Goal: Find specific page/section

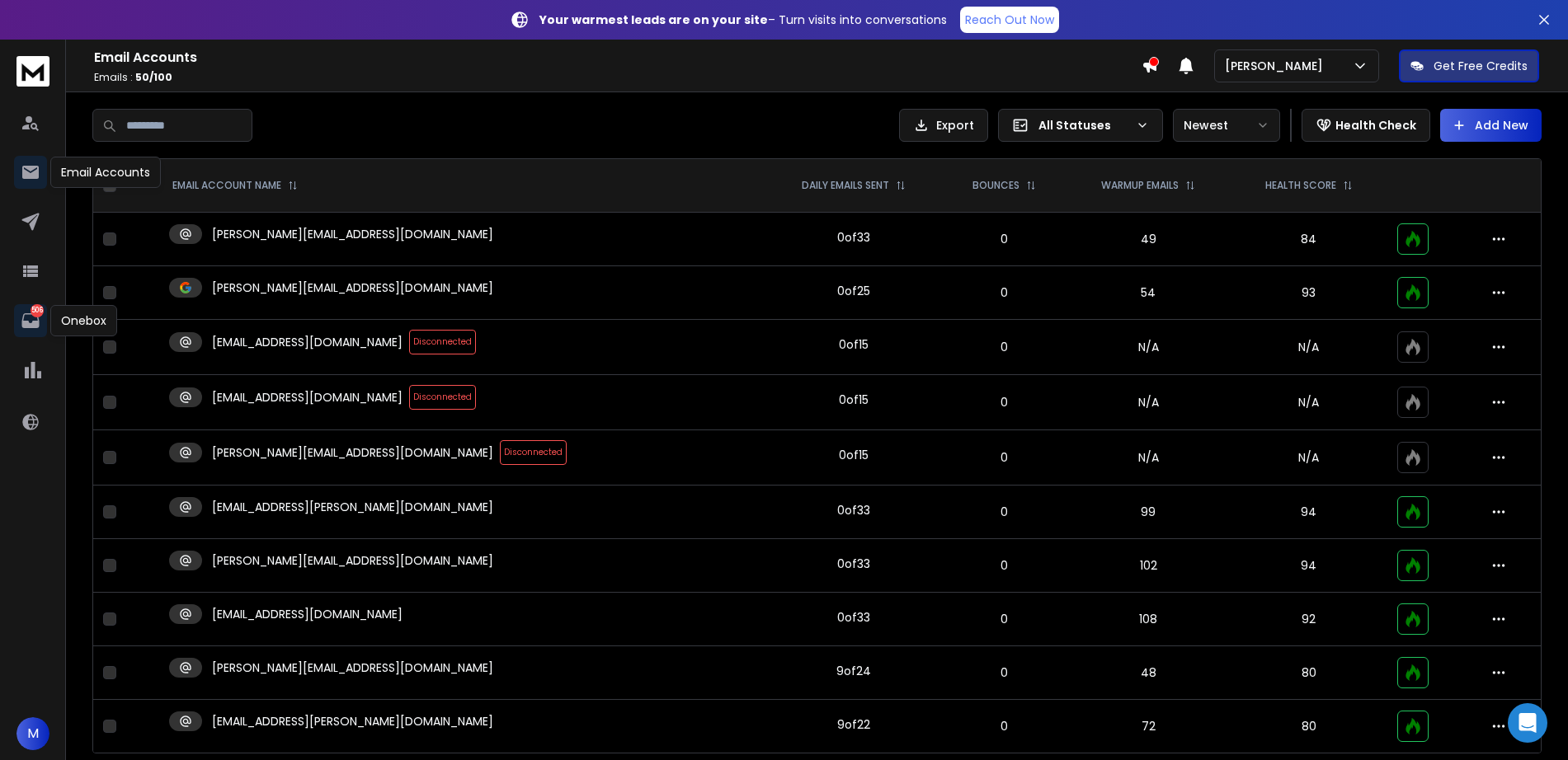
click at [35, 332] on link "506" at bounding box center [31, 321] width 33 height 33
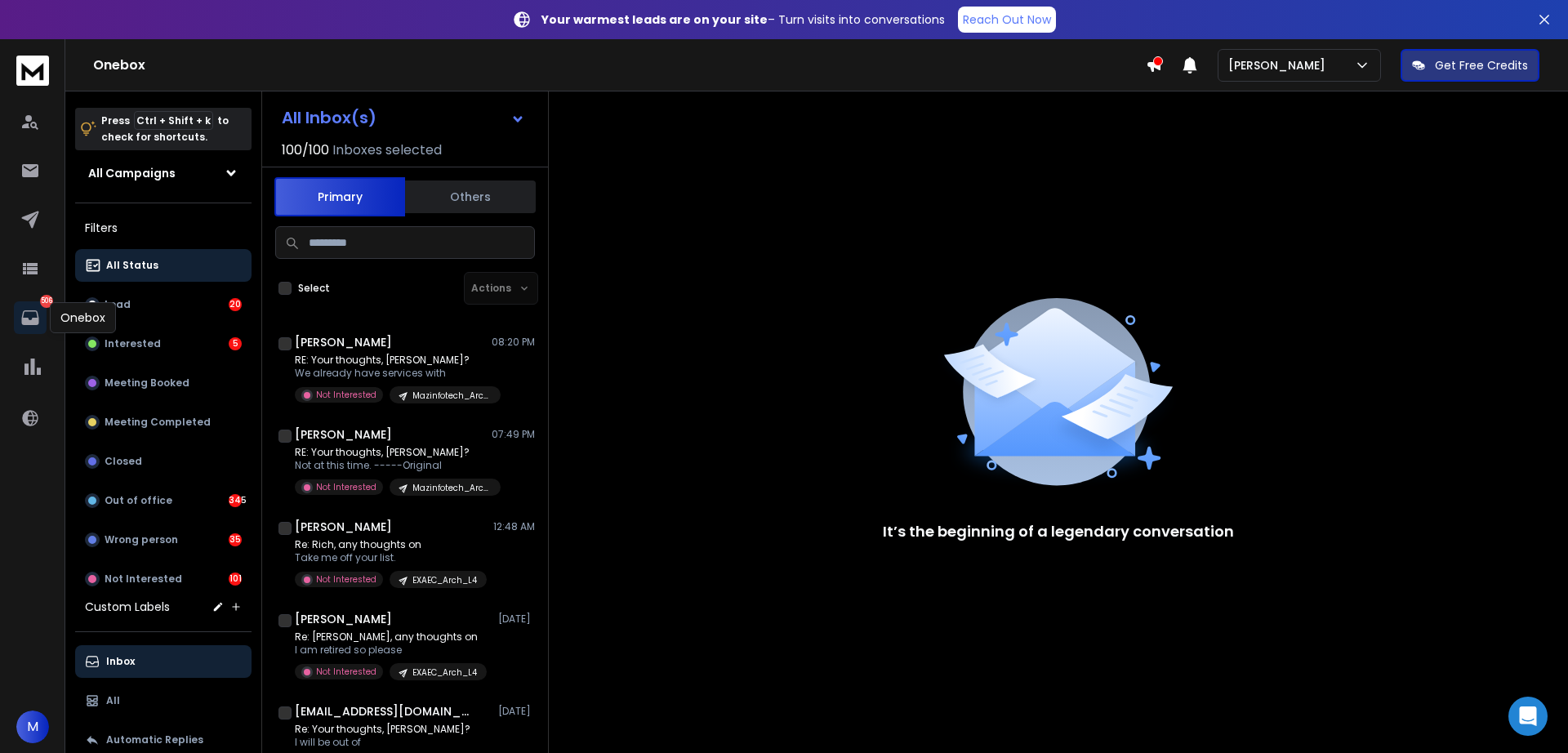
click at [39, 310] on icon at bounding box center [30, 318] width 20 height 20
click at [28, 228] on icon at bounding box center [30, 220] width 20 height 20
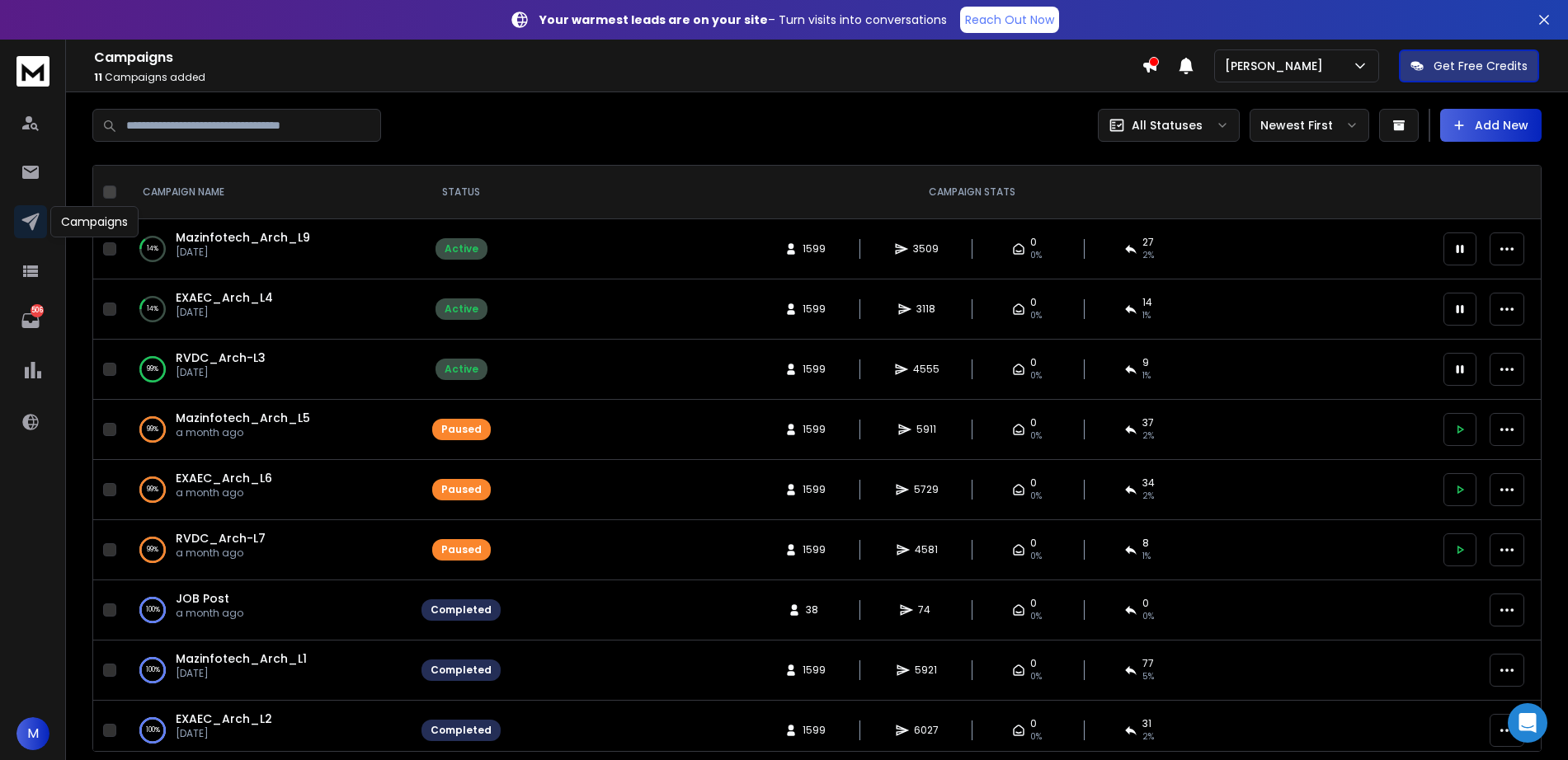
click at [18, 79] on img at bounding box center [33, 71] width 33 height 31
